Goal: Information Seeking & Learning: Find specific fact

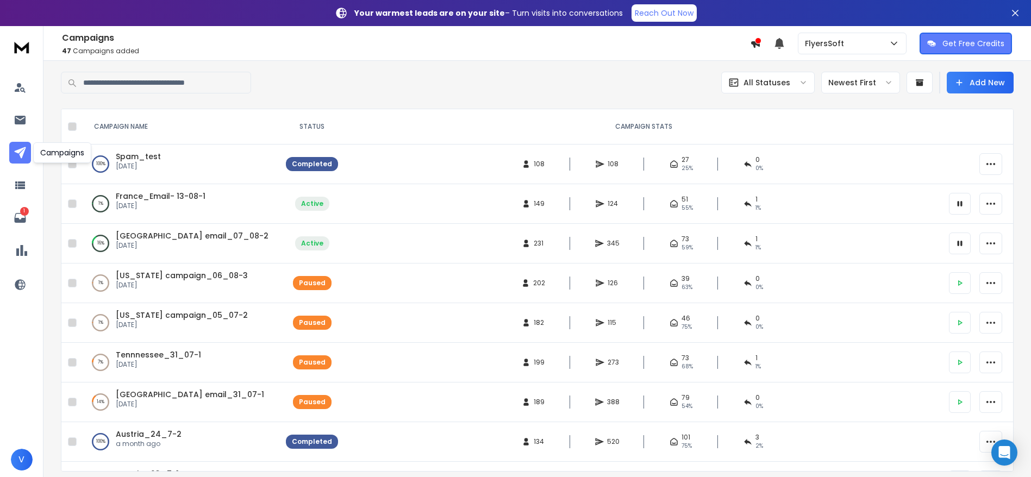
click at [630, 74] on div "Campaigns 47 Campaigns Added All Statuses Newest First Add New" at bounding box center [776, 83] width 477 height 22
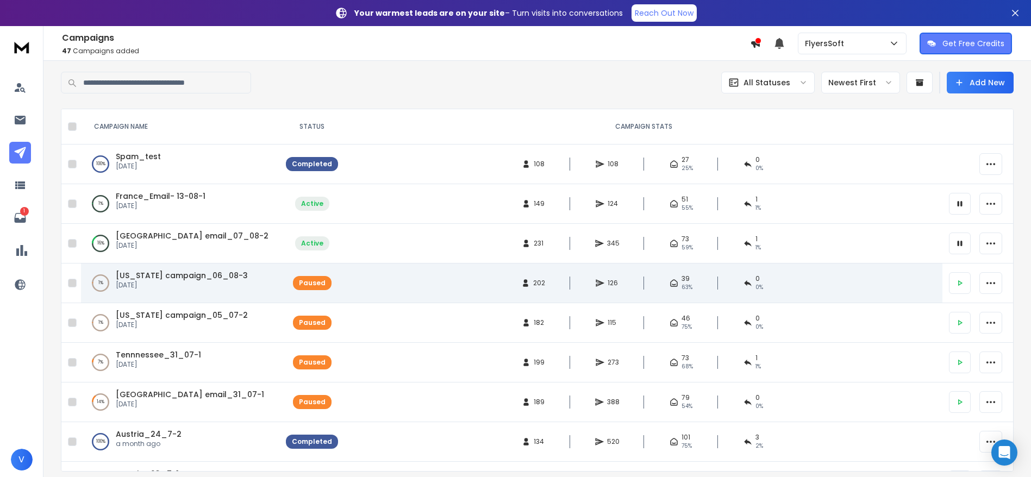
click at [958, 284] on icon at bounding box center [960, 283] width 4 height 6
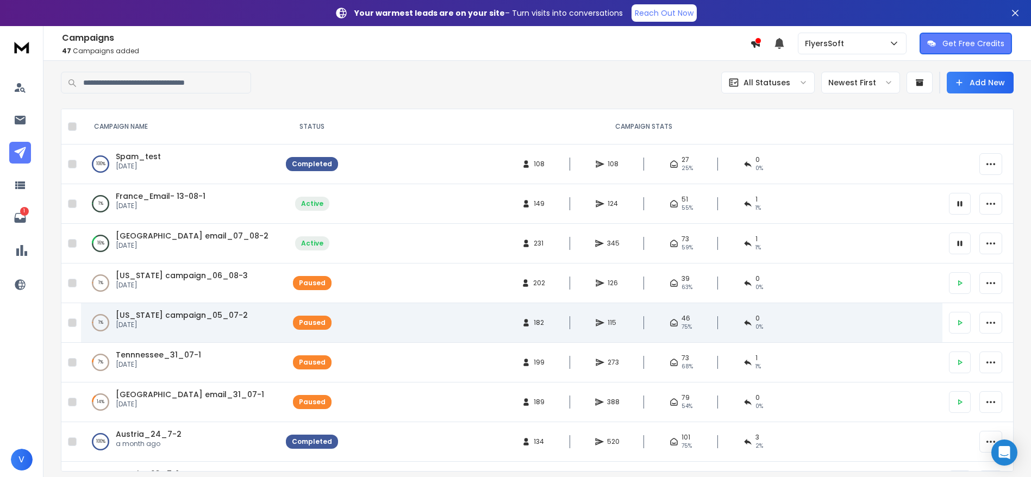
click at [957, 315] on button at bounding box center [960, 323] width 22 height 22
click at [952, 318] on button at bounding box center [960, 323] width 22 height 22
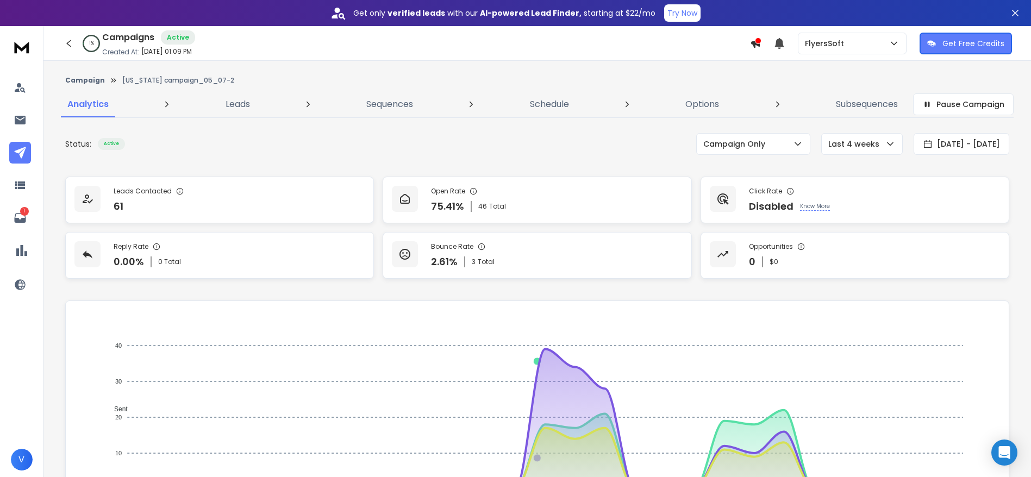
click at [21, 148] on icon at bounding box center [20, 152] width 13 height 13
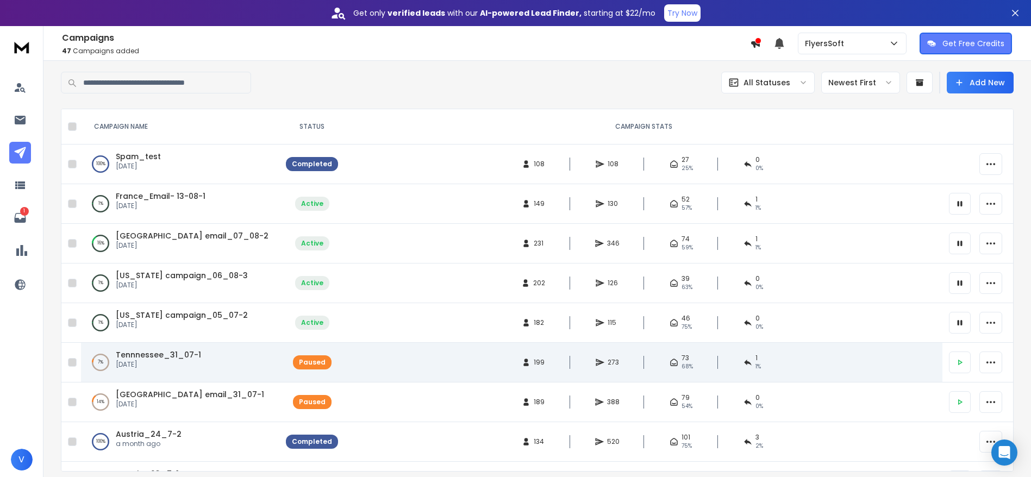
click at [955, 359] on icon at bounding box center [960, 363] width 10 height 10
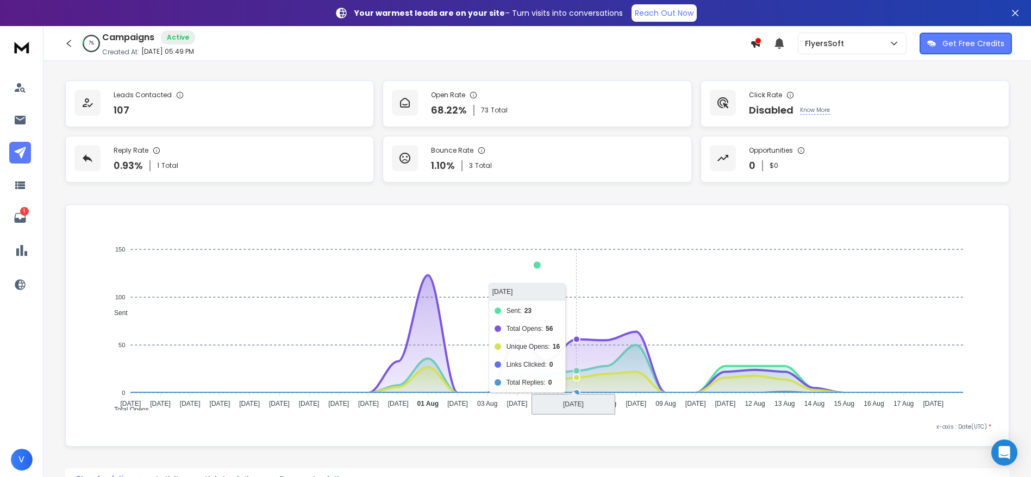
scroll to position [163, 0]
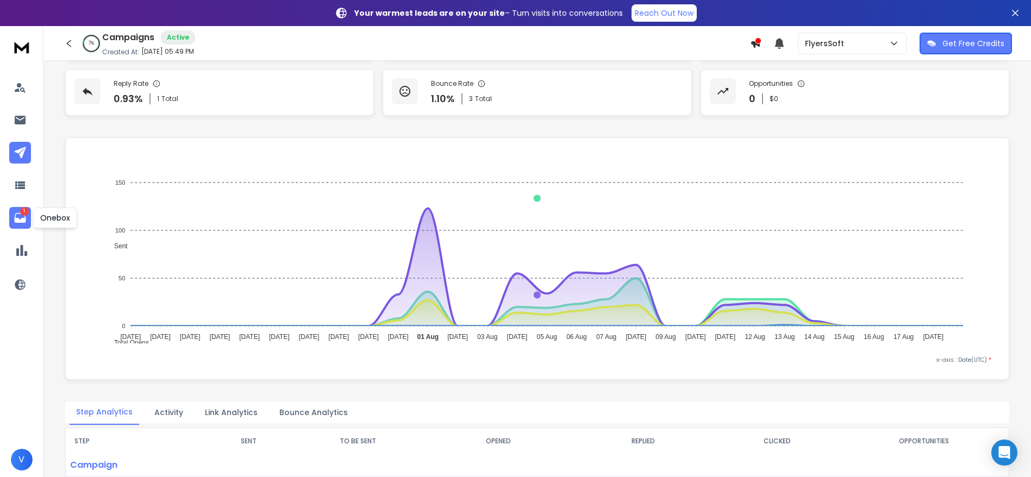
click at [27, 221] on link "1" at bounding box center [20, 218] width 22 height 22
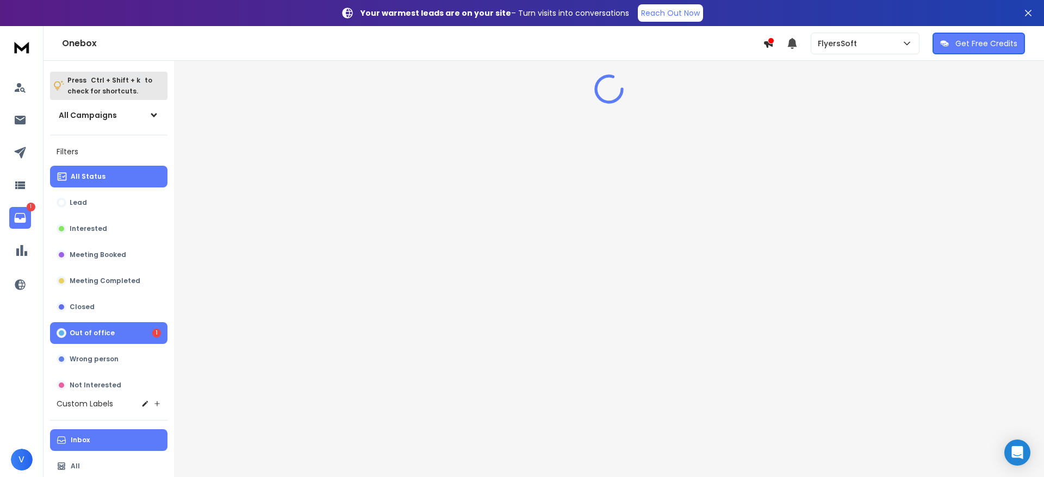
click at [106, 329] on p "Out of office" at bounding box center [92, 333] width 45 height 9
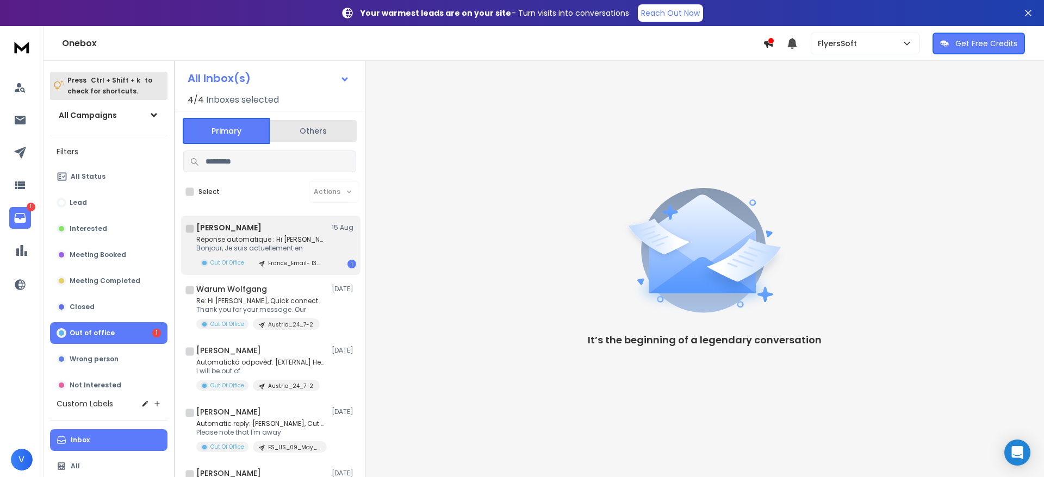
click at [247, 245] on p "Bonjour, Je suis actuellement en" at bounding box center [261, 248] width 130 height 9
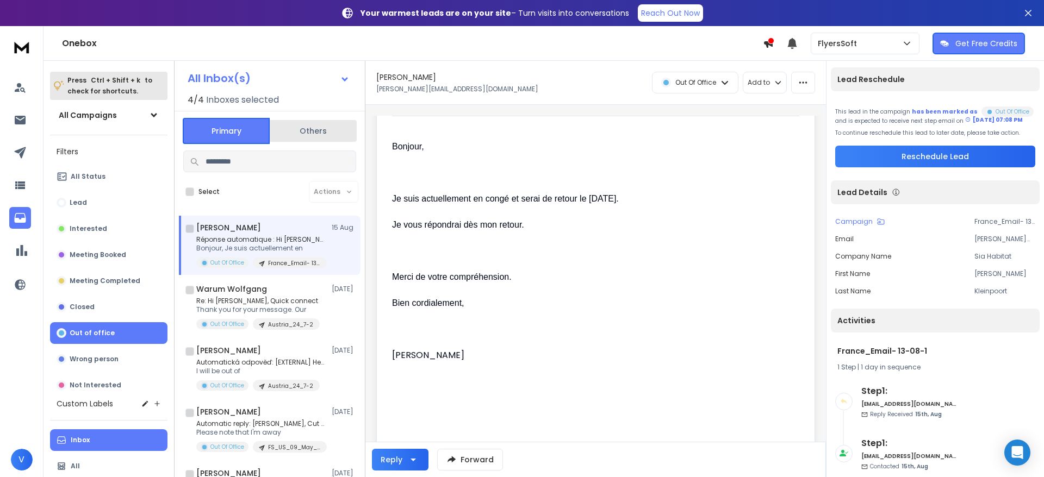
scroll to position [82, 0]
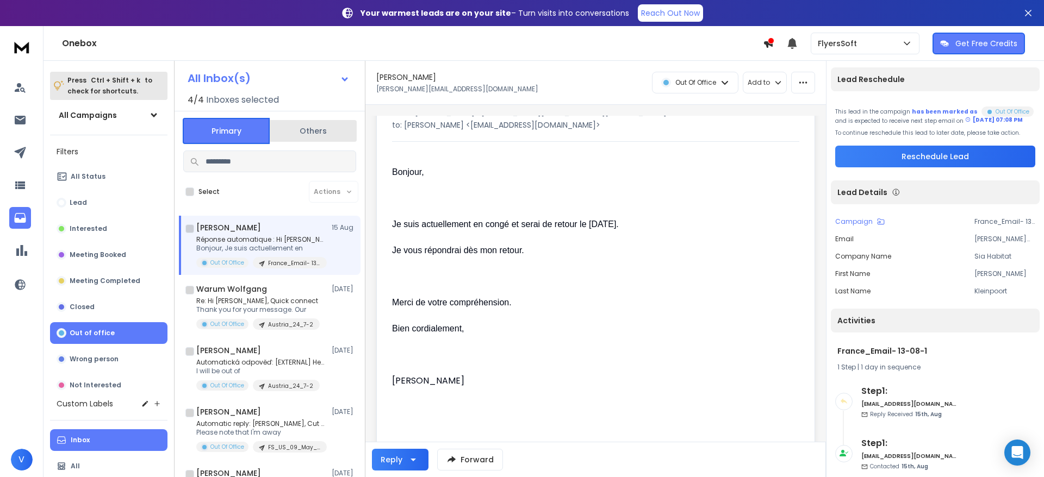
drag, startPoint x: 481, startPoint y: 382, endPoint x: 386, endPoint y: 173, distance: 229.6
click at [386, 173] on div "Réponse automatique : Hi Patrick, Quick Connect 15 August 2025 : 07:08 pm Reply…" at bounding box center [595, 281] width 439 height 443
copy div "Bonjour, Je suis actuellement en congé et serai de retour le 2 septembre. Je vo…"
click at [27, 148] on link at bounding box center [20, 153] width 22 height 22
